Goal: Navigation & Orientation: Find specific page/section

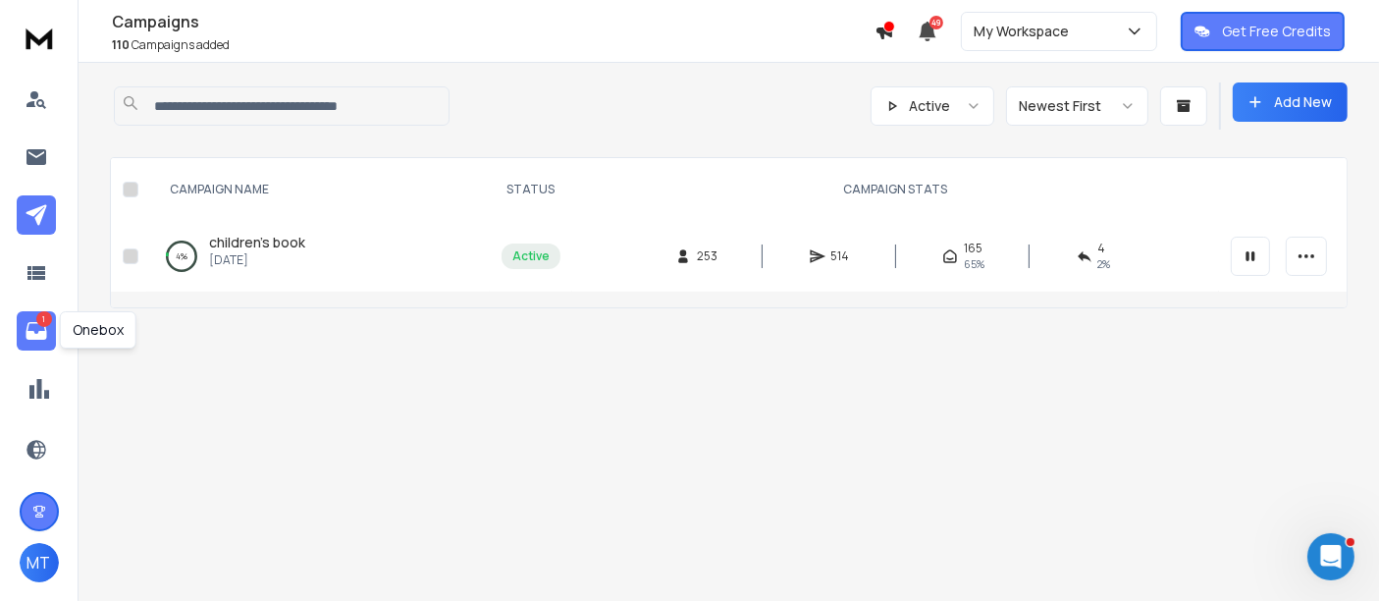
click at [27, 326] on icon at bounding box center [37, 331] width 24 height 24
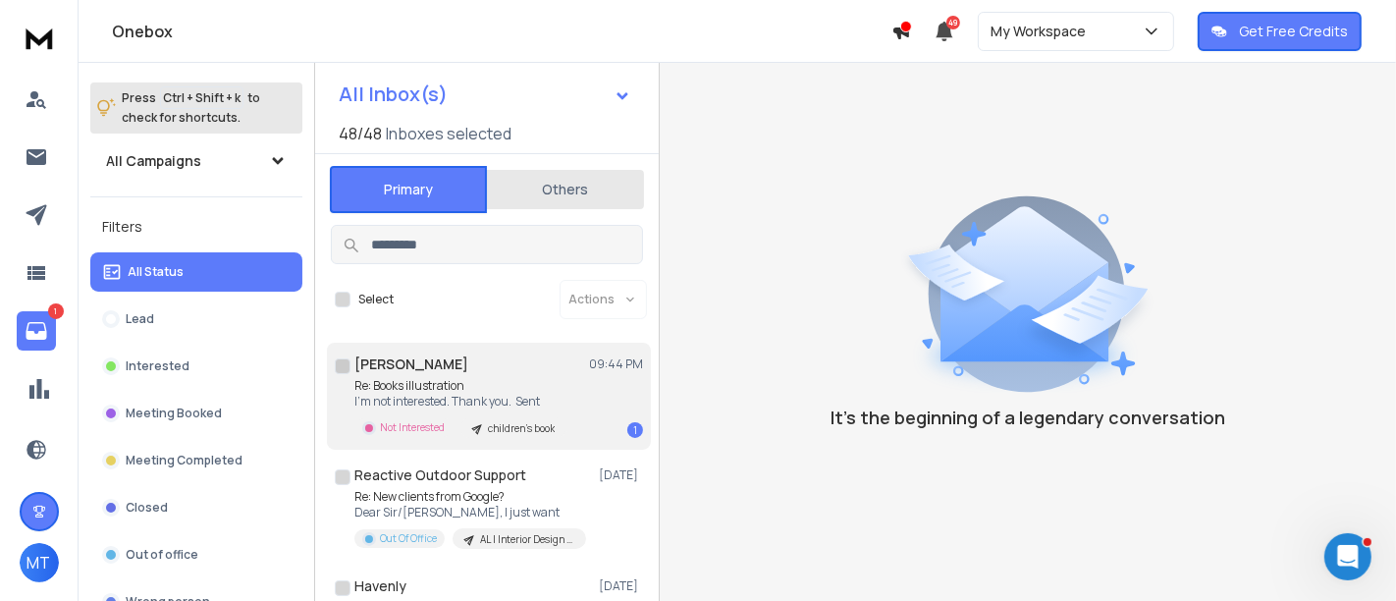
click at [502, 387] on p "Re: Books illustration" at bounding box center [460, 386] width 212 height 16
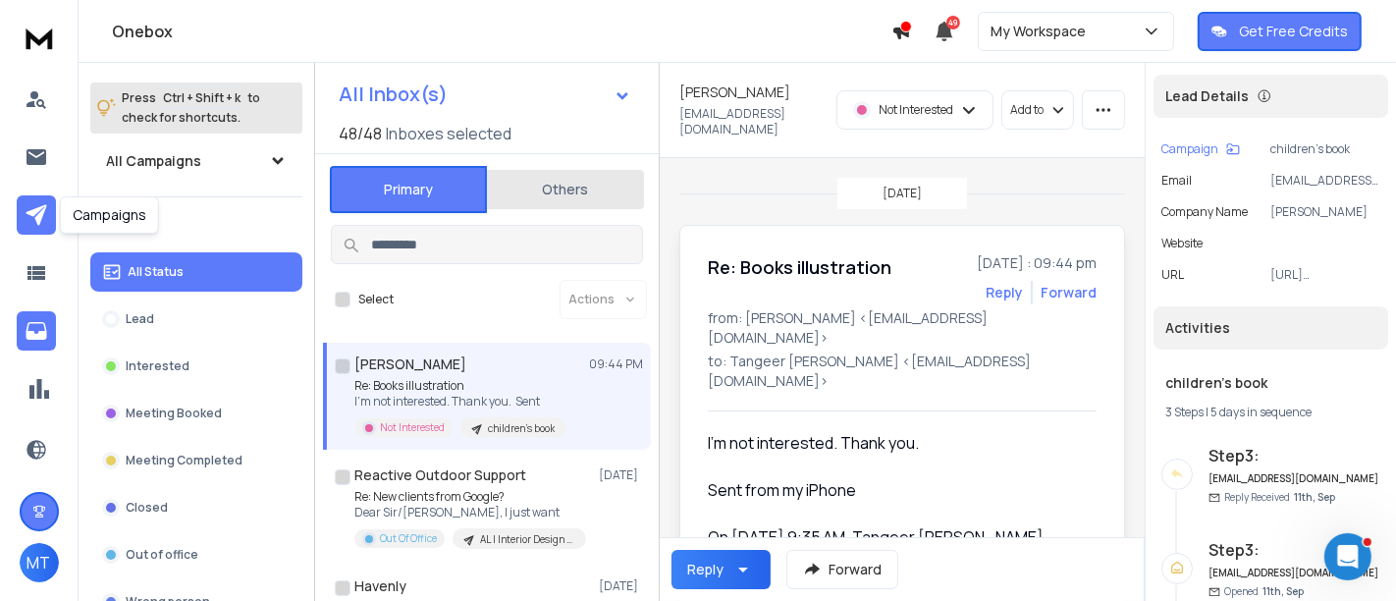
click at [36, 232] on link at bounding box center [36, 214] width 39 height 39
